Goal: Task Accomplishment & Management: Manage account settings

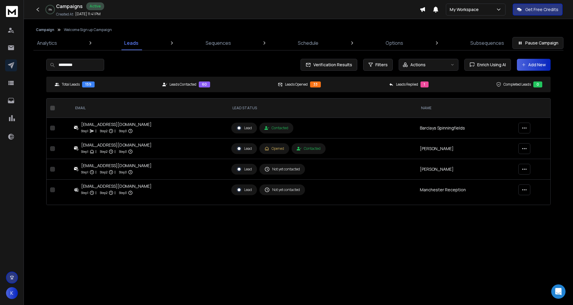
click at [134, 39] on p "Leads" at bounding box center [131, 42] width 14 height 7
click at [538, 67] on button "Add New" at bounding box center [534, 65] width 34 height 12
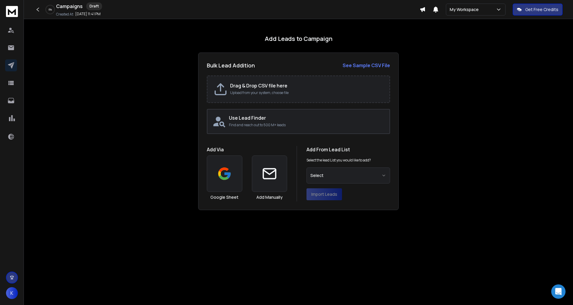
click at [261, 92] on p "Upload from your system, choose file" at bounding box center [306, 92] width 153 height 5
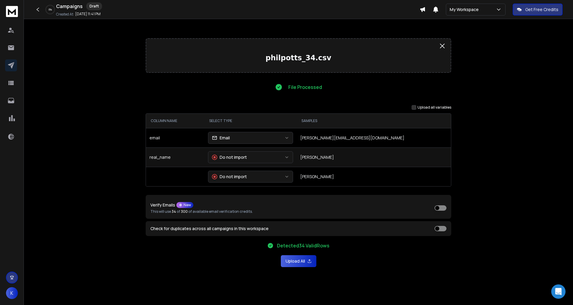
click at [289, 158] on button "Do not import" at bounding box center [250, 157] width 85 height 12
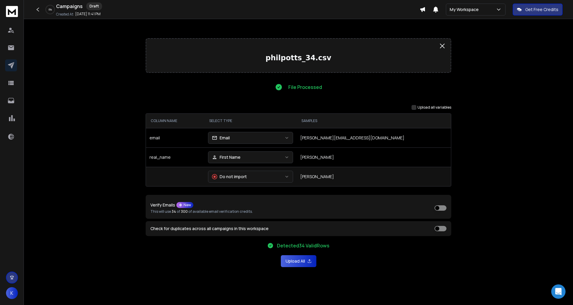
click at [264, 175] on button "Do not import" at bounding box center [250, 177] width 85 height 12
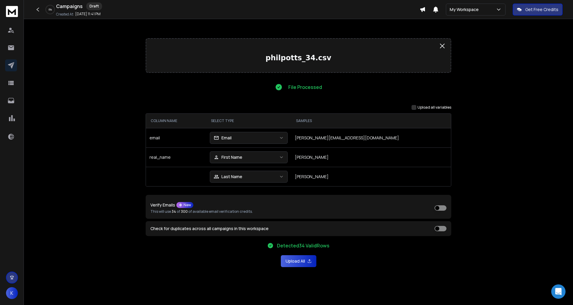
click at [294, 264] on button "Upload All" at bounding box center [299, 261] width 36 height 12
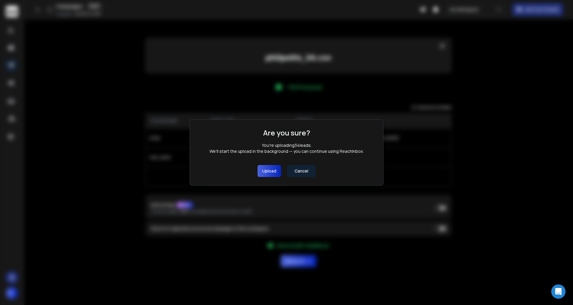
click at [272, 174] on button "Upload" at bounding box center [269, 171] width 24 height 12
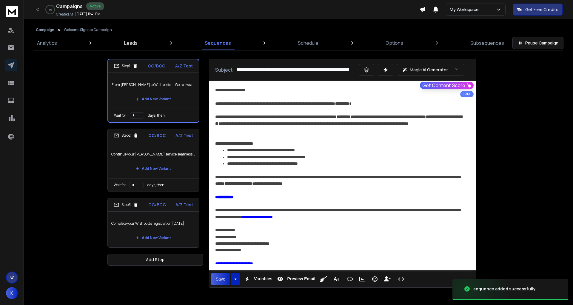
click at [135, 43] on p "Leads" at bounding box center [130, 42] width 13 height 7
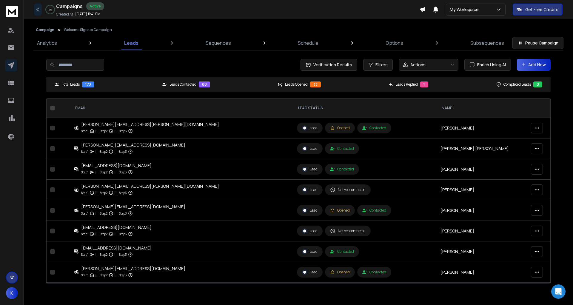
click at [38, 10] on icon at bounding box center [37, 9] width 2 height 4
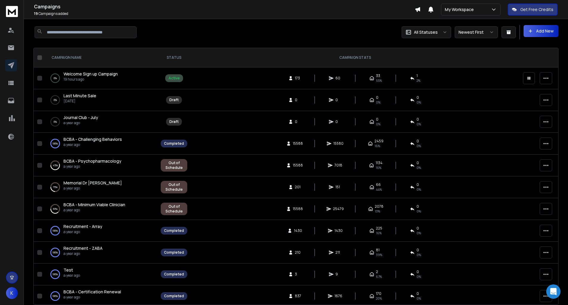
click at [88, 74] on span "Welcome Sign up Campaign" at bounding box center [91, 74] width 54 height 6
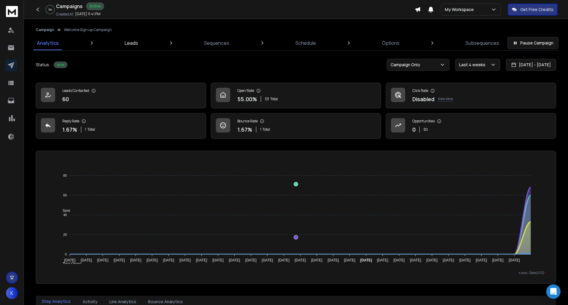
click at [129, 47] on link "Leads" at bounding box center [131, 43] width 21 height 14
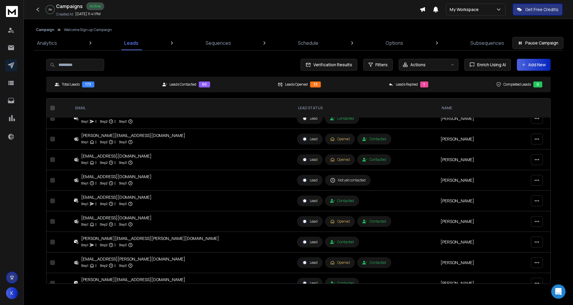
scroll to position [134, 0]
click at [13, 50] on icon at bounding box center [10, 47] width 7 height 7
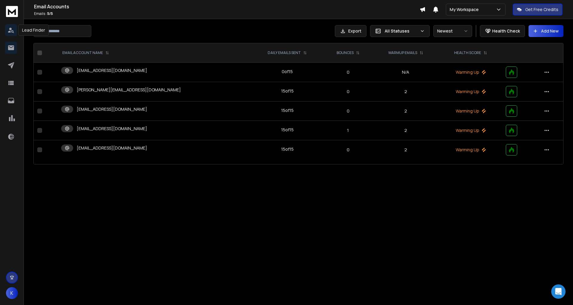
click at [12, 34] on link at bounding box center [11, 30] width 12 height 12
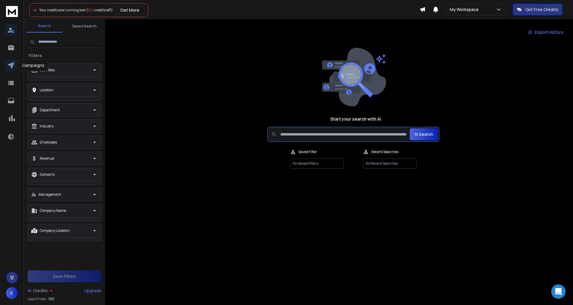
click at [11, 65] on icon at bounding box center [11, 65] width 6 height 6
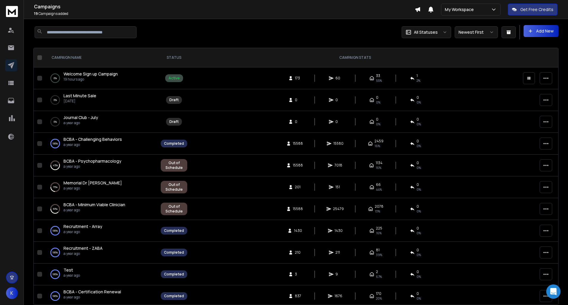
click at [545, 75] on button "button" at bounding box center [546, 78] width 13 height 12
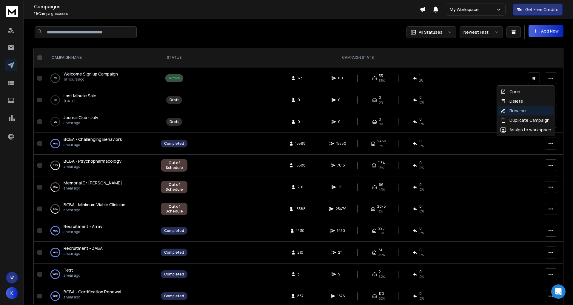
click at [82, 73] on span "Welcome Sign up Campaign" at bounding box center [91, 74] width 54 height 6
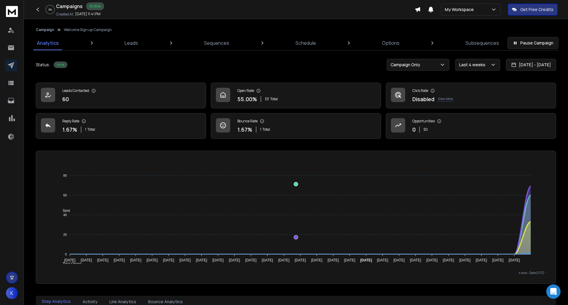
click at [407, 38] on div "Analytics Leads Sequences Schedule Options Subsequences" at bounding box center [268, 43] width 470 height 14
click at [396, 44] on p "Options" at bounding box center [391, 42] width 18 height 7
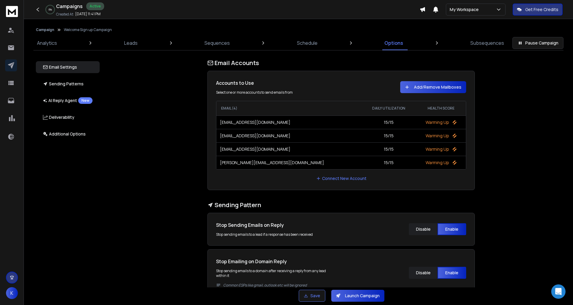
click at [437, 87] on button "Add/Remove Mailboxes" at bounding box center [433, 87] width 66 height 12
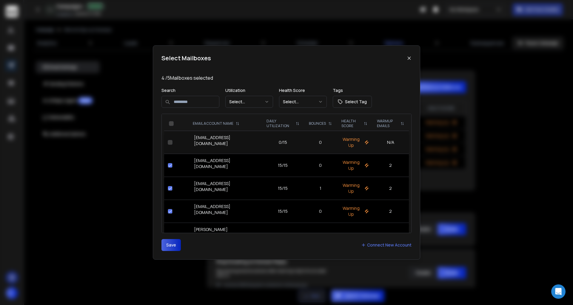
click at [169, 142] on button "button" at bounding box center [170, 142] width 5 height 5
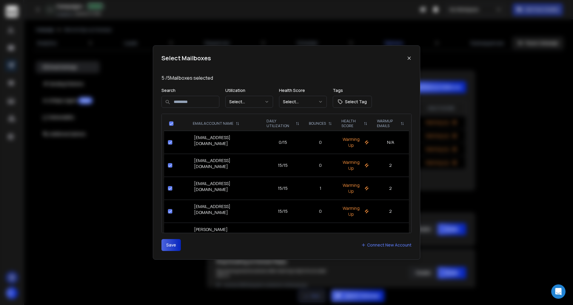
click at [172, 244] on button "Save" at bounding box center [170, 245] width 19 height 12
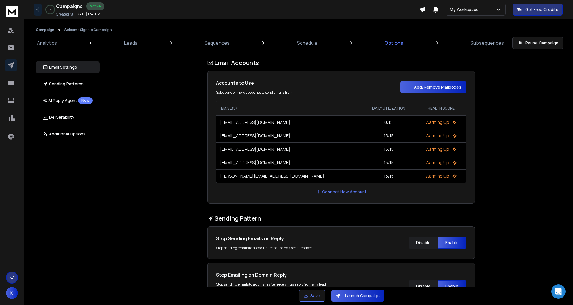
click at [39, 8] on icon at bounding box center [37, 9] width 5 height 5
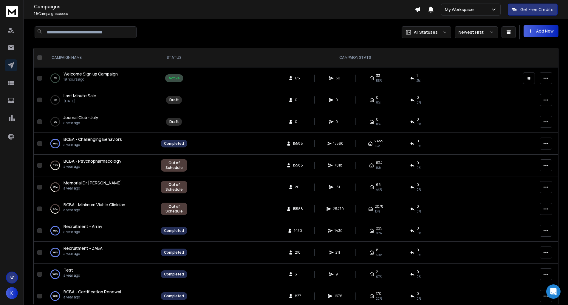
click at [84, 74] on span "Welcome Sign up Campaign" at bounding box center [91, 74] width 54 height 6
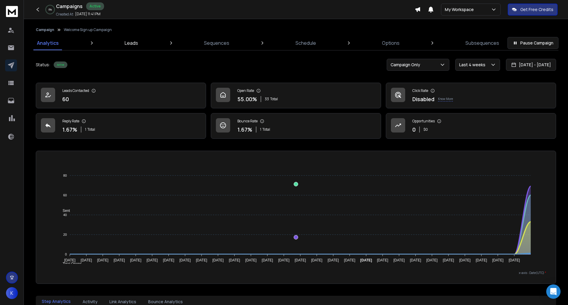
click at [134, 46] on p "Leads" at bounding box center [131, 42] width 13 height 7
